Goal: Transaction & Acquisition: Purchase product/service

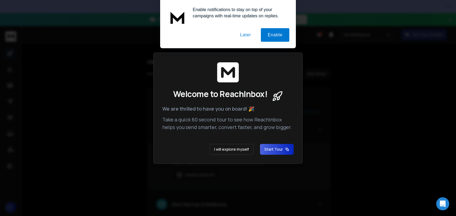
click at [246, 33] on button "Later" at bounding box center [245, 35] width 24 height 14
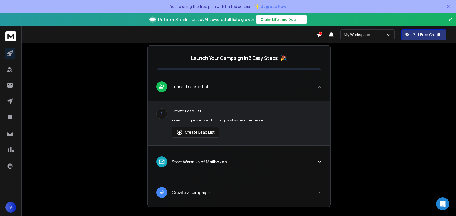
scroll to position [48, 0]
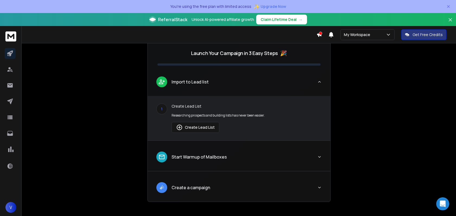
click at [200, 153] on div "Start Warmup of Mailboxes" at bounding box center [191, 157] width 71 height 11
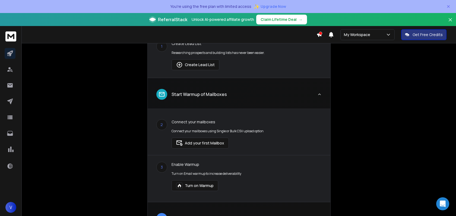
scroll to position [112, 0]
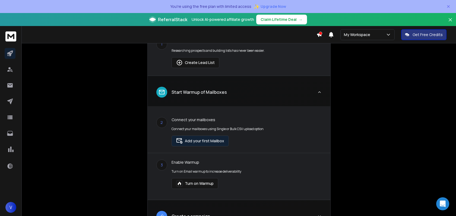
click at [201, 143] on button "Add your first Mailbox" at bounding box center [200, 141] width 57 height 11
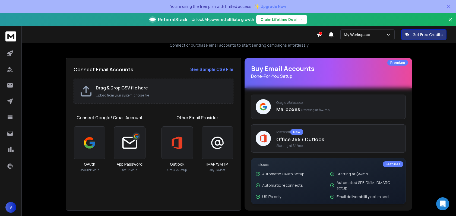
click at [321, 112] on p "Mailboxes Starting at $4/mo" at bounding box center [338, 110] width 125 height 8
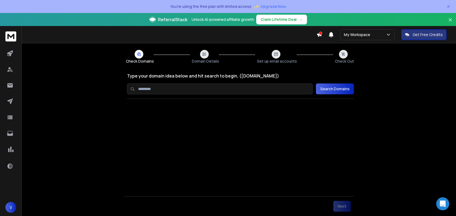
click at [228, 92] on input at bounding box center [220, 89] width 186 height 11
type input "**********"
click at [333, 93] on button "Search Domains" at bounding box center [335, 89] width 38 height 11
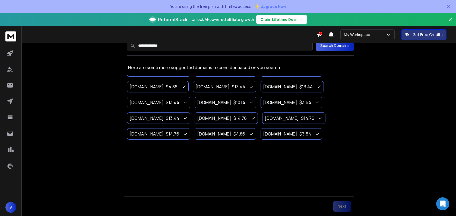
scroll to position [30, 0]
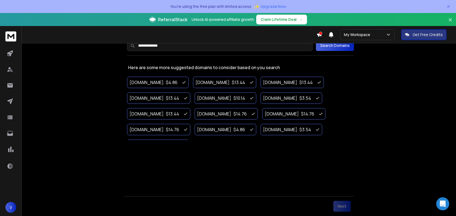
click at [213, 102] on div "[DOMAIN_NAME] $ 10.14" at bounding box center [226, 98] width 62 height 11
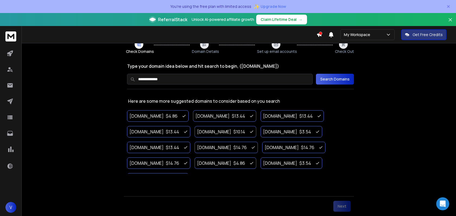
scroll to position [0, 0]
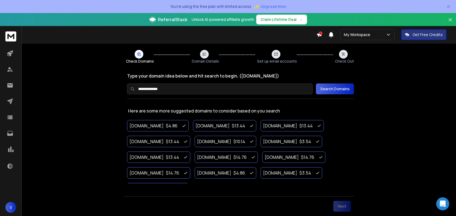
click at [241, 142] on h4 "$ 10.14" at bounding box center [240, 141] width 12 height 7
click at [235, 157] on h4 "$ 14.76" at bounding box center [240, 157] width 13 height 7
click at [346, 207] on button "Next" at bounding box center [341, 206] width 17 height 11
